Goal: Communication & Community: Answer question/provide support

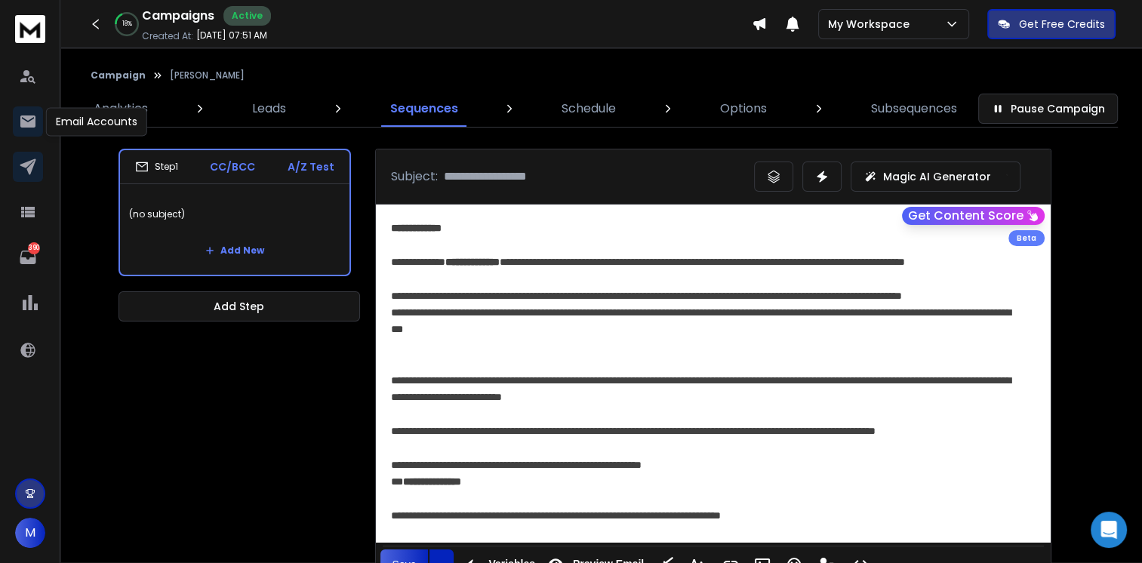
click at [28, 127] on icon at bounding box center [27, 121] width 15 height 12
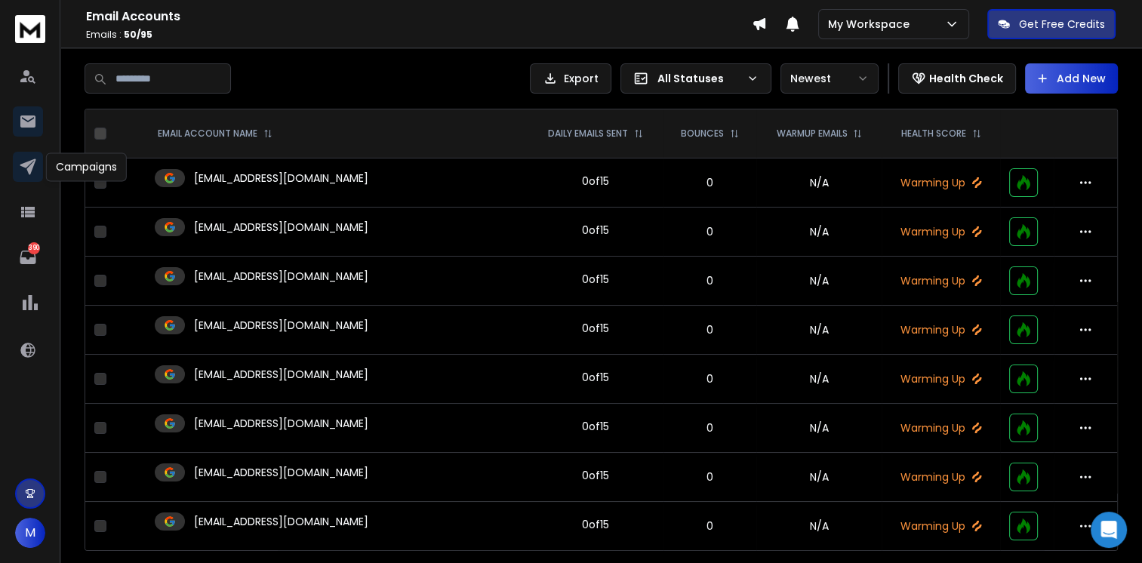
click at [29, 165] on icon at bounding box center [28, 167] width 18 height 18
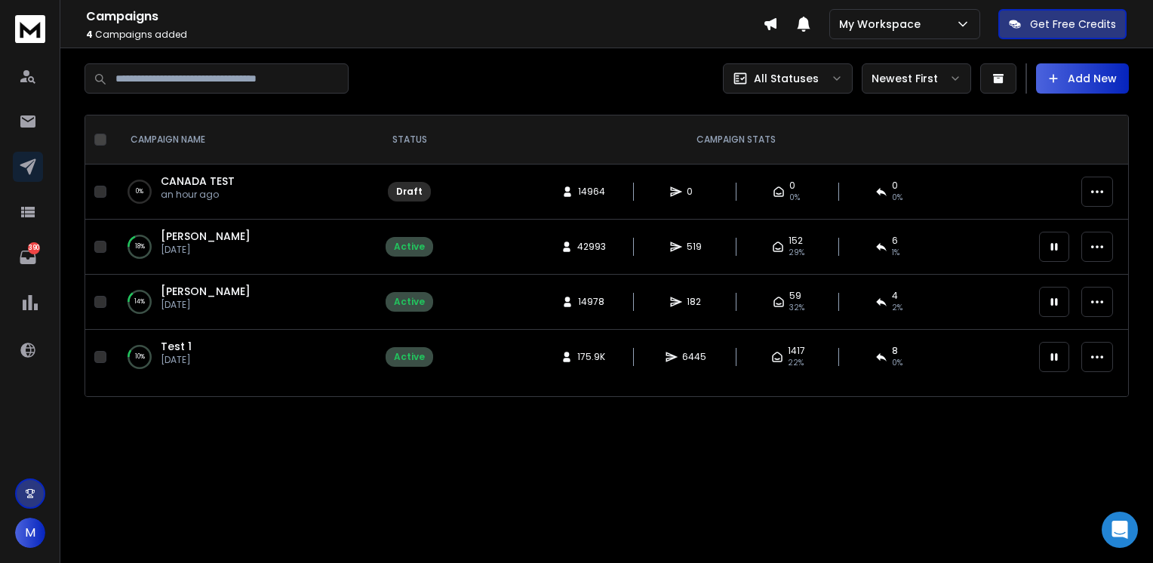
click at [217, 67] on input at bounding box center [217, 78] width 264 height 30
click at [34, 211] on p "390" at bounding box center [34, 248] width 12 height 12
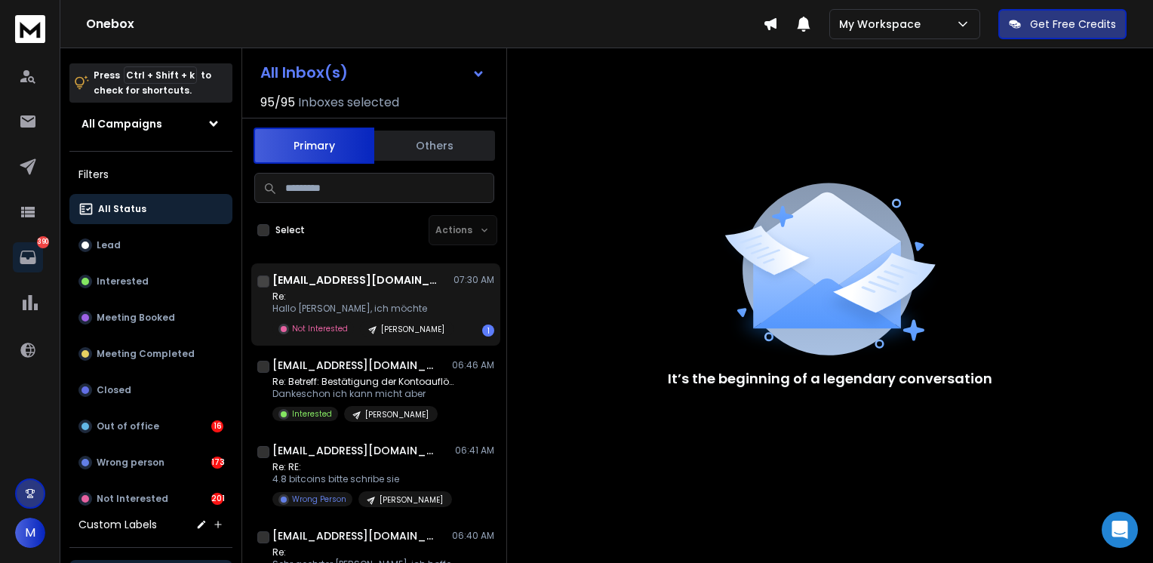
click at [422, 211] on div "Re: Hallo [PERSON_NAME], ich möchte Not Interested [PERSON_NAME] 1" at bounding box center [384, 314] width 222 height 46
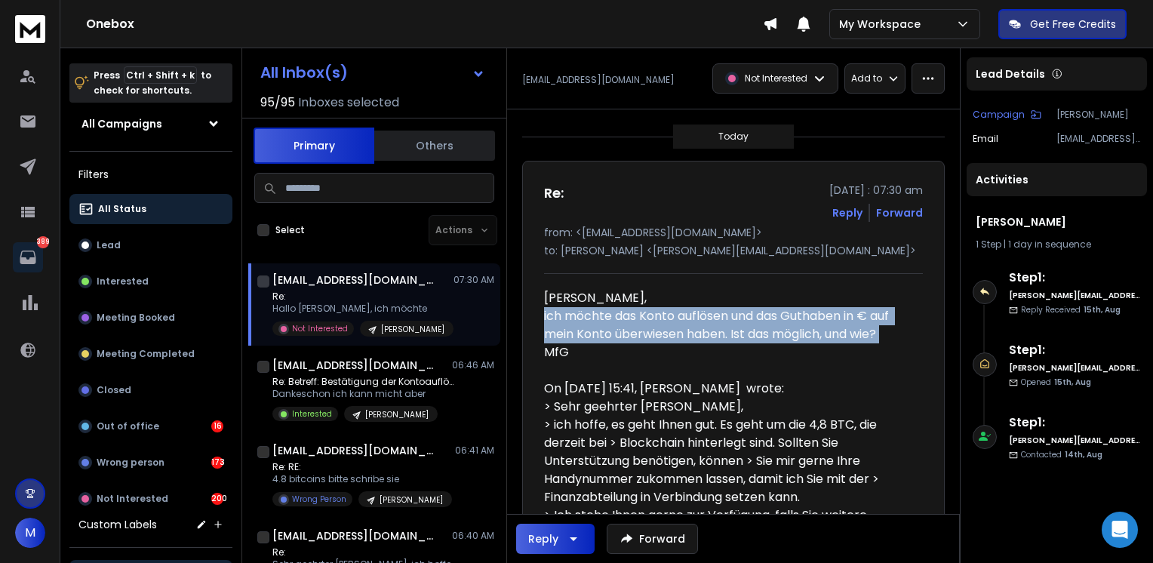
drag, startPoint x: 669, startPoint y: 327, endPoint x: 646, endPoint y: 339, distance: 25.7
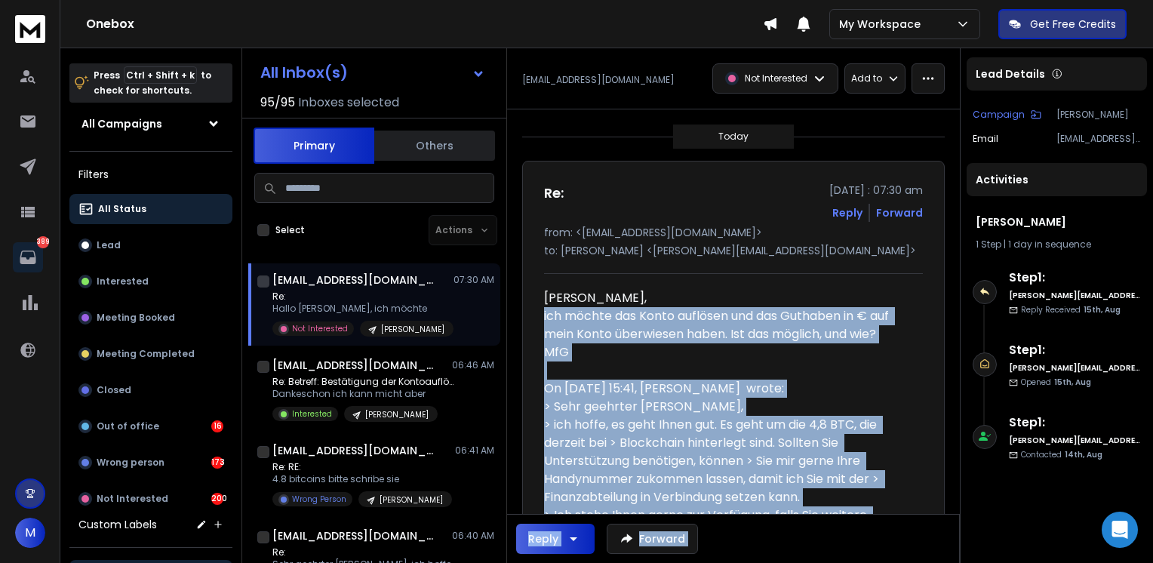
drag, startPoint x: 646, startPoint y: 339, endPoint x: 571, endPoint y: 542, distance: 216.4
click at [456, 211] on div "[EMAIL_ADDRESS][DOMAIN_NAME] Not Interested Add to Not Interested Add to [DATE]…" at bounding box center [733, 329] width 453 height 563
click at [456, 211] on icon "button" at bounding box center [574, 539] width 18 height 18
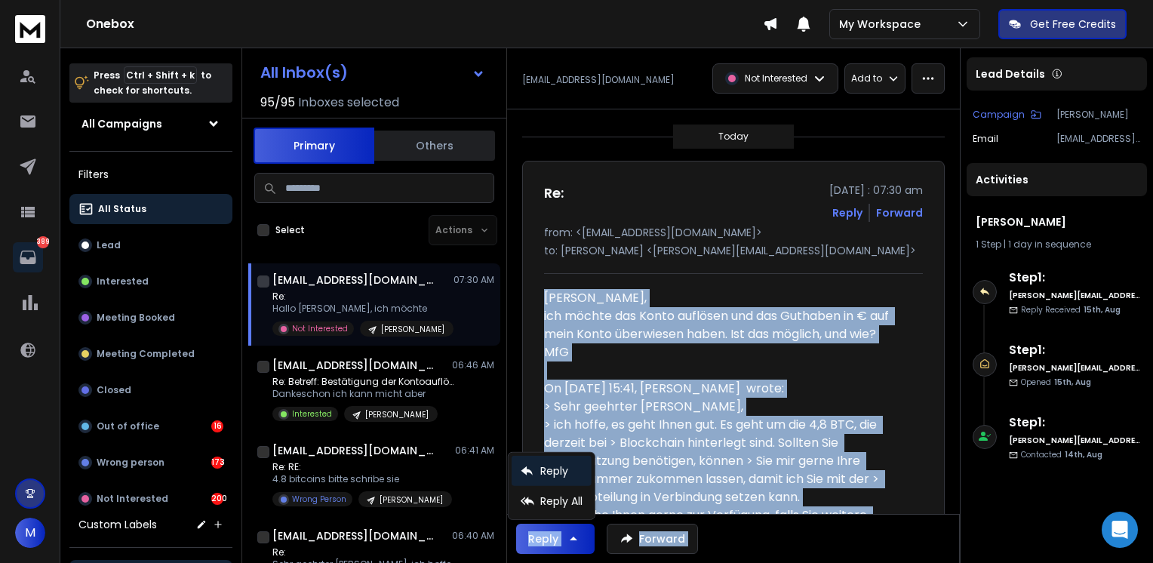
click at [456, 211] on p "Reply" at bounding box center [554, 470] width 28 height 15
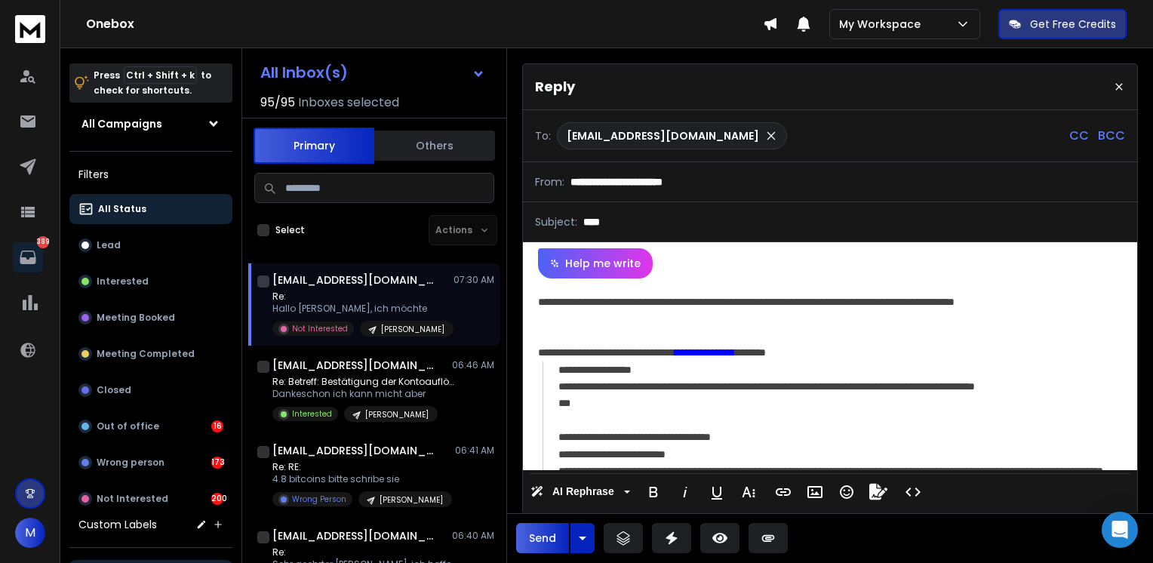
click at [456, 211] on div "Send" at bounding box center [830, 537] width 646 height 49
click at [456, 211] on button "Send" at bounding box center [542, 538] width 53 height 30
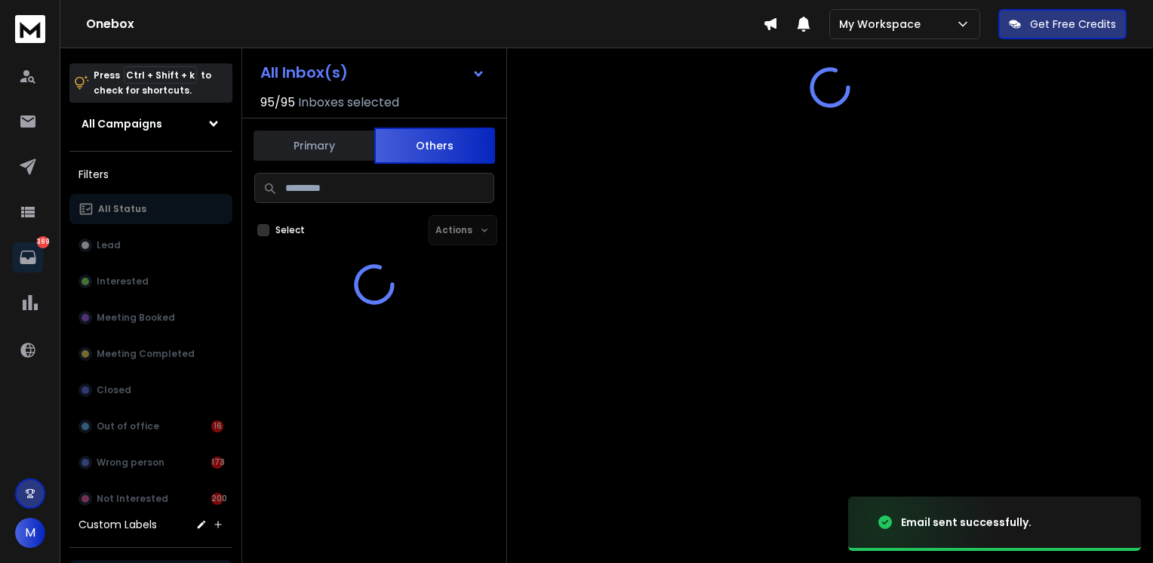
click at [421, 159] on button "Others" at bounding box center [434, 146] width 121 height 36
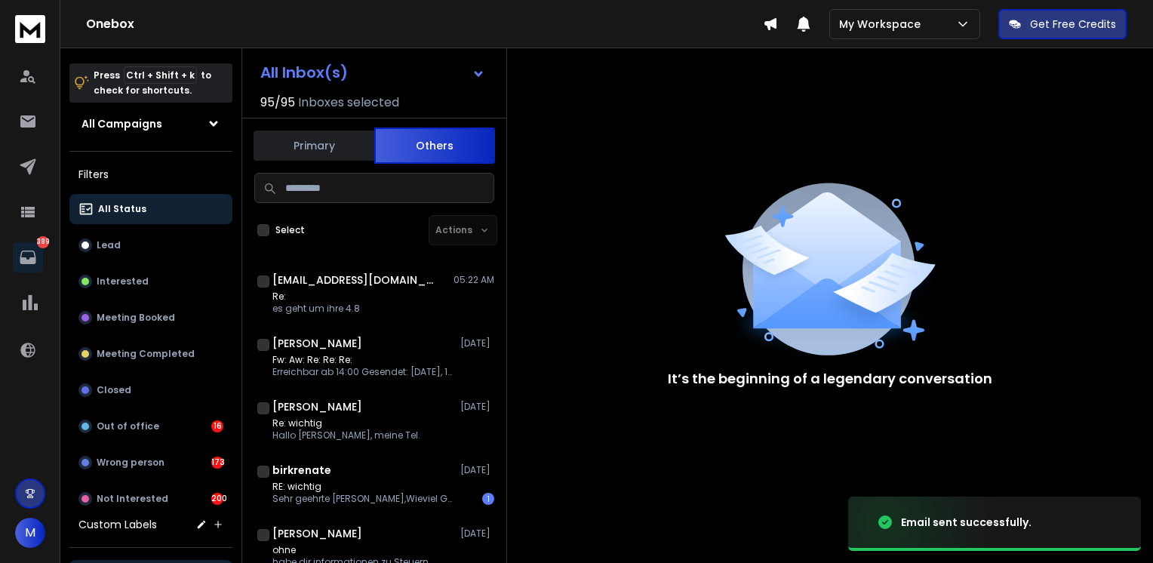
click at [48, 152] on div "389 M" at bounding box center [30, 281] width 60 height 563
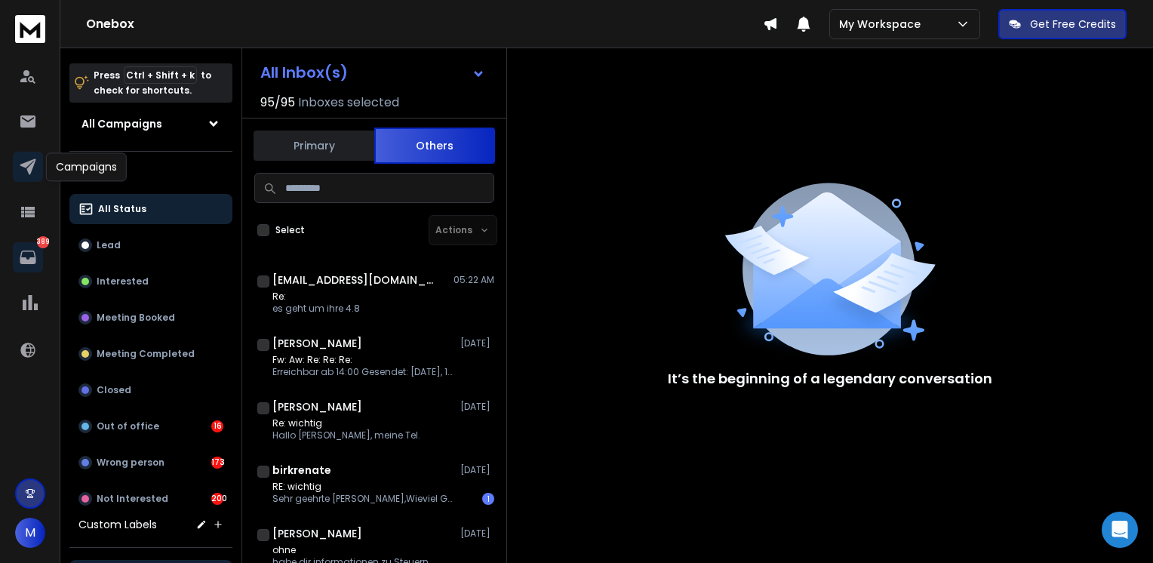
click at [32, 165] on icon at bounding box center [28, 167] width 16 height 16
